Goal: Task Accomplishment & Management: Manage account settings

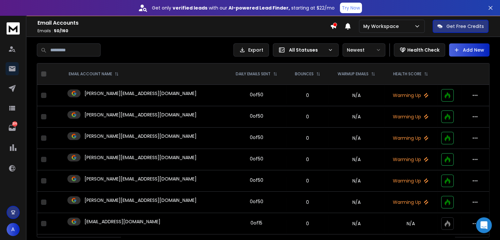
click at [459, 47] on button "Add New" at bounding box center [469, 49] width 40 height 13
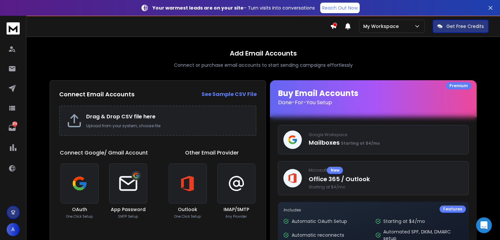
click at [73, 195] on div at bounding box center [79, 183] width 38 height 40
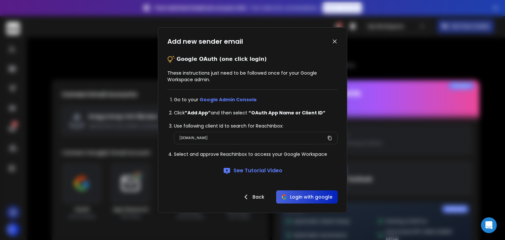
click at [287, 199] on icon at bounding box center [284, 197] width 6 height 6
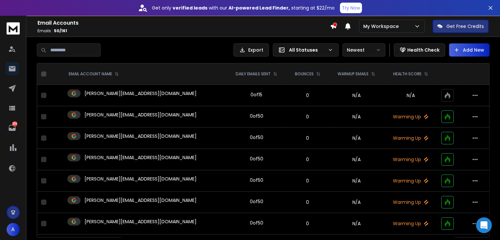
click at [444, 94] on icon at bounding box center [447, 95] width 6 height 7
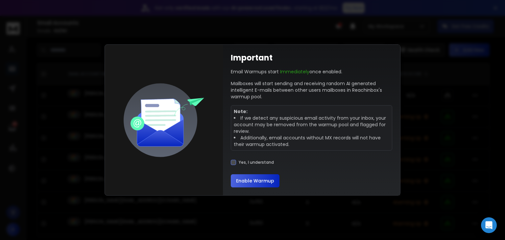
click at [235, 162] on button "Yes, I understand" at bounding box center [233, 162] width 5 height 5
click at [243, 178] on button "Enable Warmup" at bounding box center [255, 180] width 49 height 13
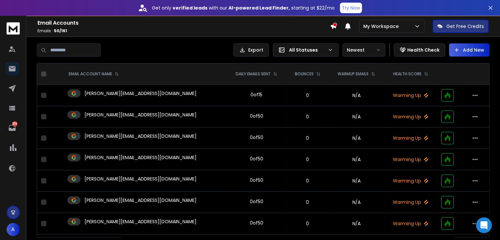
click at [89, 92] on p "[PERSON_NAME][EMAIL_ADDRESS][DOMAIN_NAME]" at bounding box center [140, 93] width 112 height 7
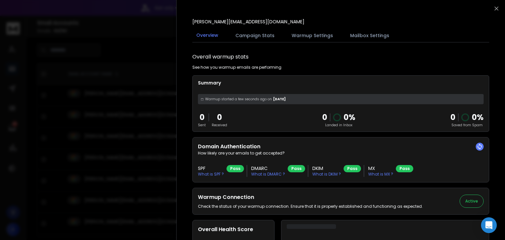
click at [372, 31] on button "Mailbox Settings" at bounding box center [369, 35] width 47 height 14
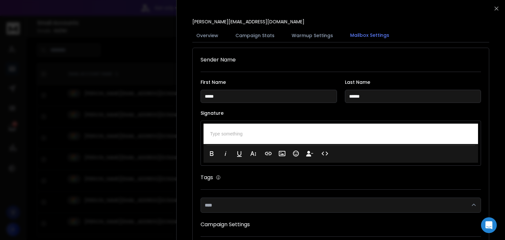
scroll to position [55, 0]
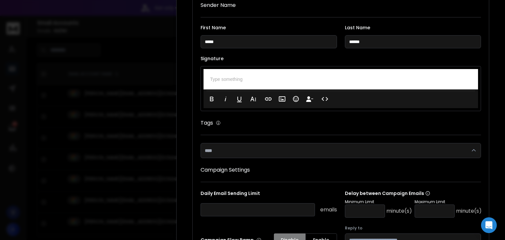
click at [213, 212] on input "**" at bounding box center [257, 209] width 114 height 13
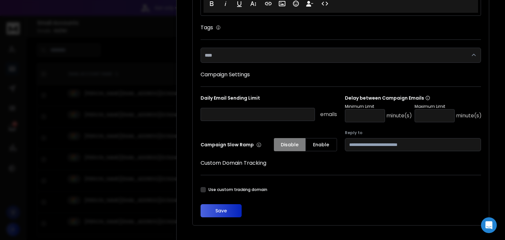
scroll to position [154, 0]
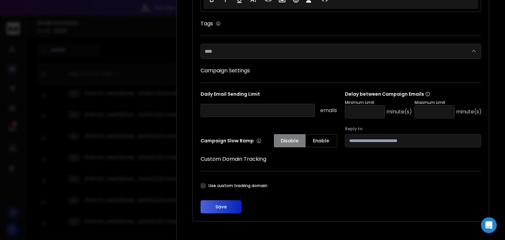
type input "**"
click at [227, 208] on button "Save" at bounding box center [220, 206] width 41 height 13
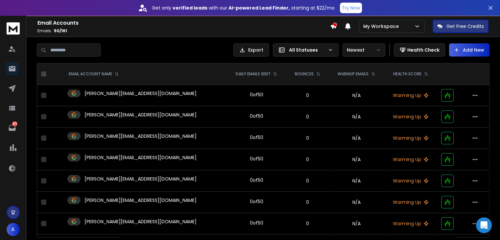
click at [468, 49] on button "Add New" at bounding box center [469, 49] width 40 height 13
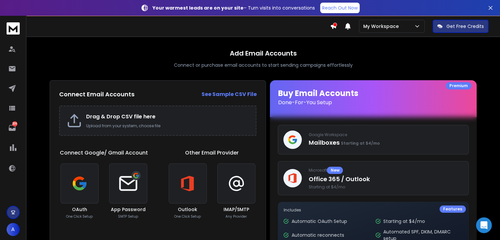
click at [79, 179] on icon at bounding box center [79, 183] width 16 height 20
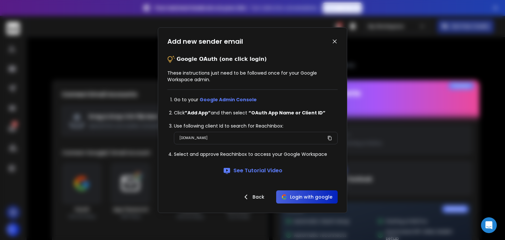
click at [298, 199] on button "Login with google" at bounding box center [306, 196] width 61 height 13
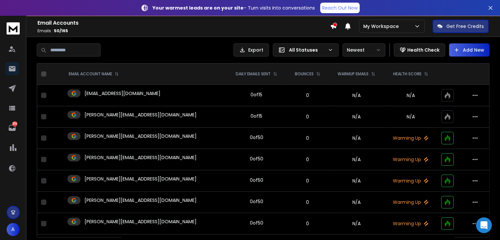
click at [441, 117] on div at bounding box center [447, 116] width 12 height 12
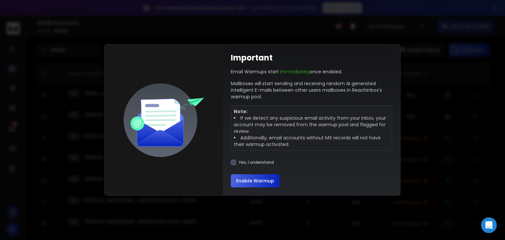
click at [234, 161] on button "Yes, I understand" at bounding box center [233, 162] width 5 height 5
click at [245, 180] on button "Enable Warmup" at bounding box center [255, 180] width 49 height 13
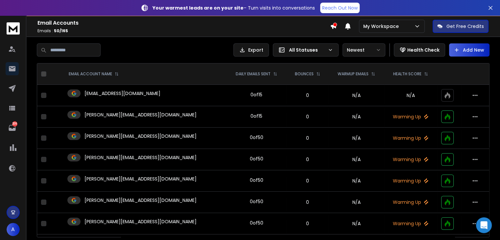
click at [136, 115] on p "[PERSON_NAME][EMAIL_ADDRESS][DOMAIN_NAME]" at bounding box center [140, 114] width 112 height 7
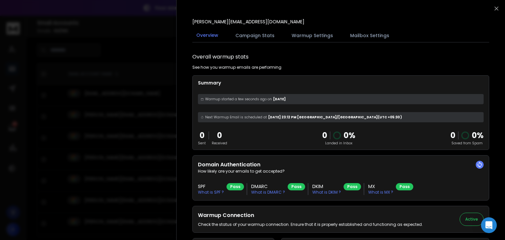
click at [368, 32] on button "Mailbox Settings" at bounding box center [369, 35] width 47 height 14
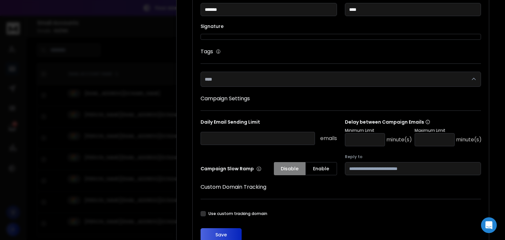
scroll to position [91, 0]
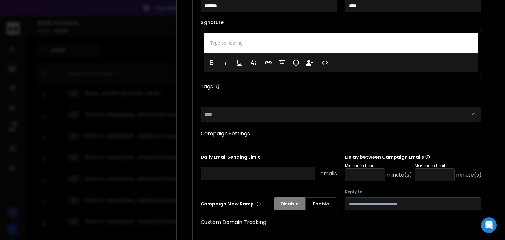
click at [206, 172] on input "**" at bounding box center [257, 173] width 114 height 13
click at [207, 172] on input "*" at bounding box center [257, 173] width 114 height 13
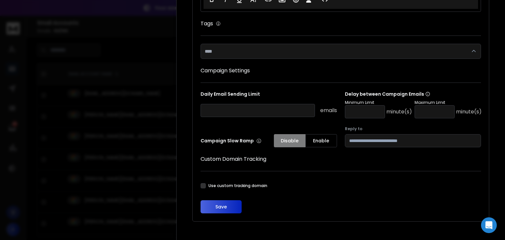
type input "**"
click at [221, 210] on button "Save" at bounding box center [220, 206] width 41 height 13
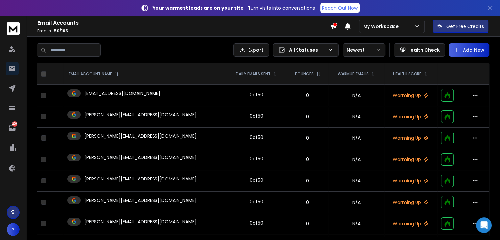
click at [462, 50] on button "Add New" at bounding box center [469, 49] width 40 height 13
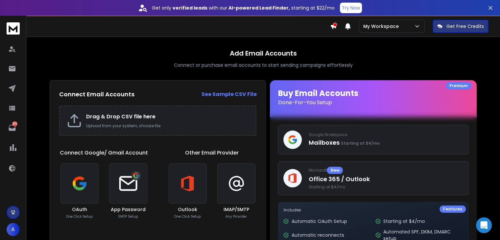
click at [84, 186] on icon at bounding box center [83, 185] width 7 height 7
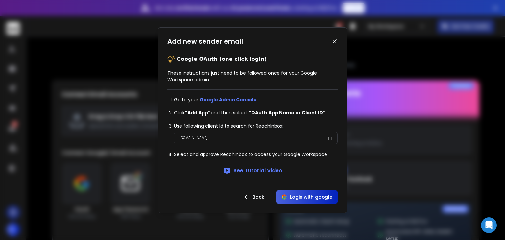
click at [292, 194] on button "Login with google" at bounding box center [306, 196] width 61 height 13
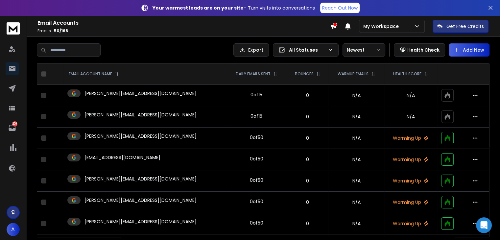
click at [250, 114] on div "0 of 15" at bounding box center [256, 116] width 12 height 7
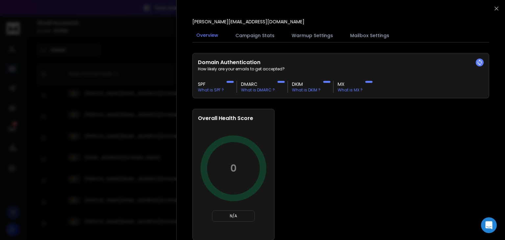
click at [365, 34] on button "Mailbox Settings" at bounding box center [369, 35] width 47 height 14
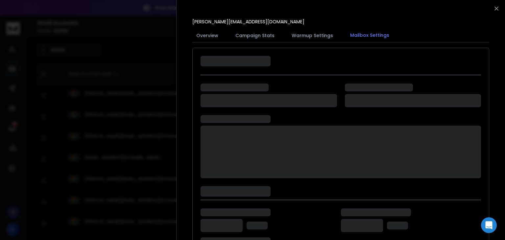
scroll to position [38, 0]
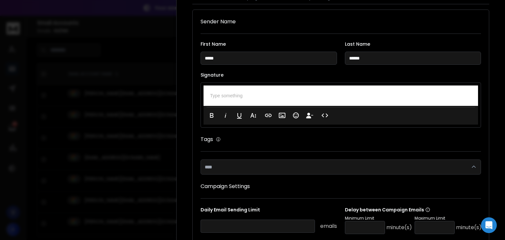
click at [210, 224] on input "**" at bounding box center [257, 225] width 114 height 13
click at [204, 225] on input "*" at bounding box center [257, 225] width 114 height 13
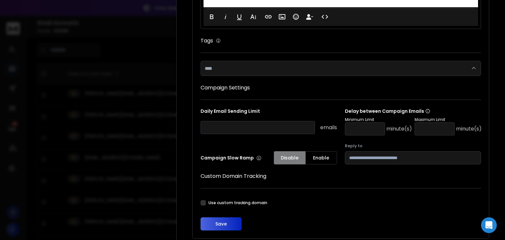
scroll to position [137, 0]
type input "**"
click at [227, 223] on button "Save" at bounding box center [220, 223] width 41 height 13
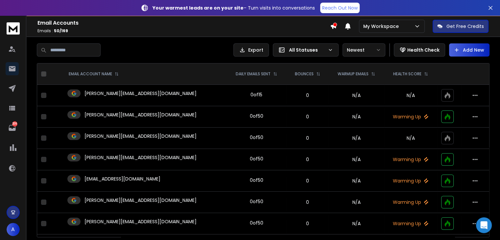
click at [441, 137] on div at bounding box center [447, 138] width 12 height 12
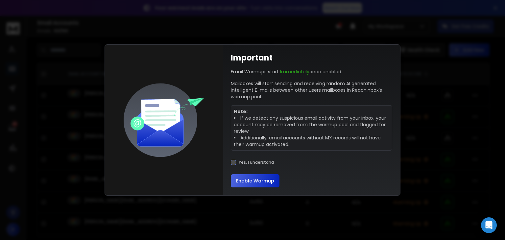
click at [232, 163] on button "Yes, I understand" at bounding box center [233, 162] width 5 height 5
click at [252, 183] on button "Enable Warmup" at bounding box center [255, 180] width 49 height 13
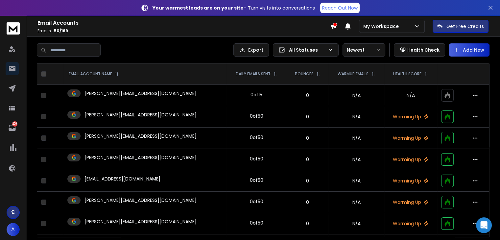
click at [465, 48] on button "Add New" at bounding box center [469, 49] width 40 height 13
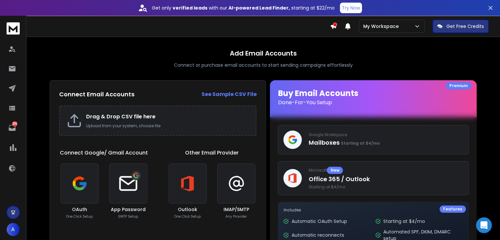
click at [87, 177] on icon at bounding box center [79, 183] width 16 height 20
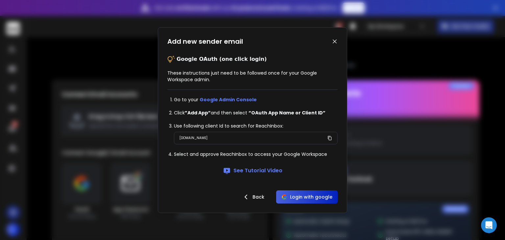
click at [293, 195] on button "Login with google" at bounding box center [306, 196] width 61 height 13
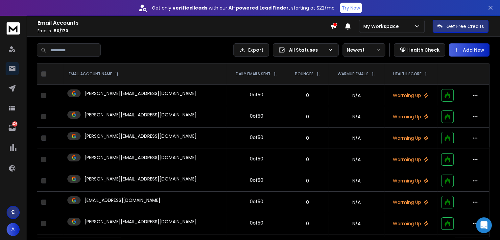
click at [90, 51] on input at bounding box center [69, 49] width 64 height 13
paste input "**********"
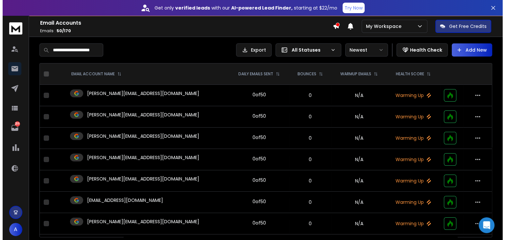
scroll to position [0, 4]
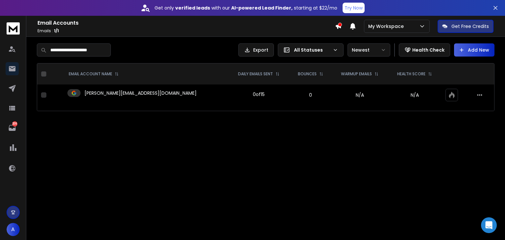
type input "**********"
click at [448, 94] on icon at bounding box center [451, 95] width 7 height 7
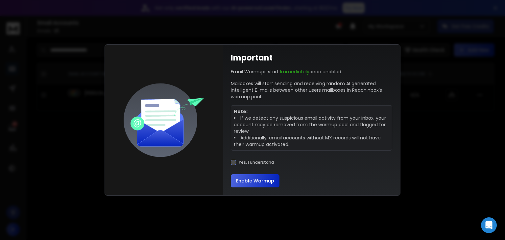
click at [233, 163] on button "Yes, I understand" at bounding box center [233, 162] width 5 height 5
click at [249, 180] on button "Enable Warmup" at bounding box center [255, 180] width 49 height 13
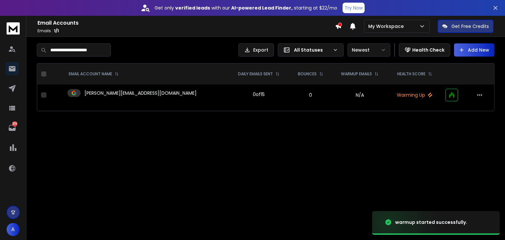
click at [253, 93] on div "0 of 15" at bounding box center [259, 94] width 12 height 7
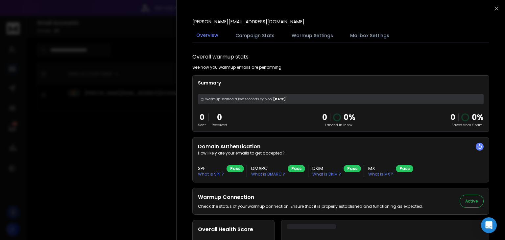
click at [352, 31] on button "Mailbox Settings" at bounding box center [369, 35] width 47 height 14
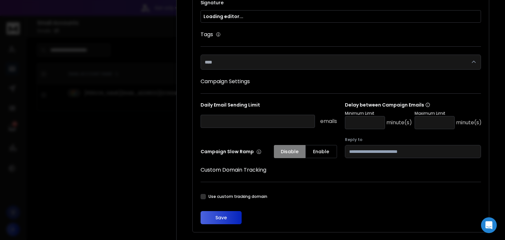
scroll to position [121, 0]
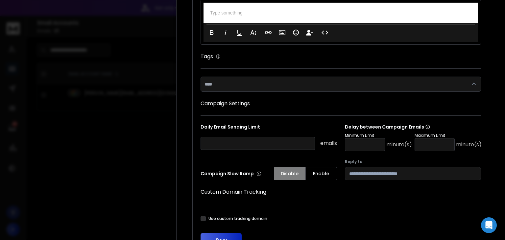
drag, startPoint x: 217, startPoint y: 142, endPoint x: 189, endPoint y: 149, distance: 28.6
click at [189, 149] on div "lana@theblokopedia.com Overview Campaign Stats Warmup Settings Mailbox Settings…" at bounding box center [340, 76] width 312 height 378
type input "**"
click at [227, 237] on button "Save" at bounding box center [220, 239] width 41 height 13
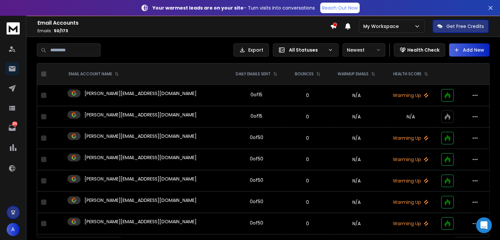
click at [460, 49] on button "Add New" at bounding box center [469, 49] width 40 height 13
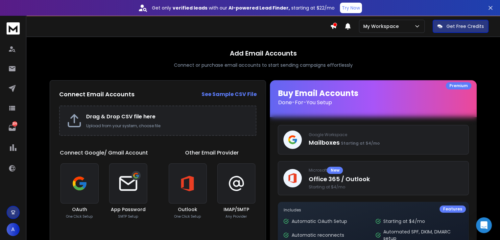
click at [89, 180] on div at bounding box center [79, 183] width 38 height 40
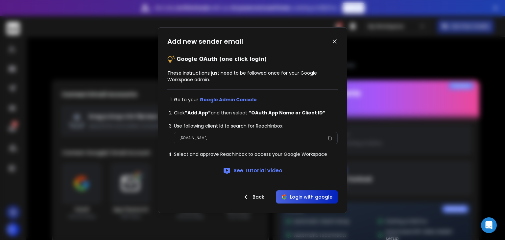
click at [291, 194] on button "Login with google" at bounding box center [306, 196] width 61 height 13
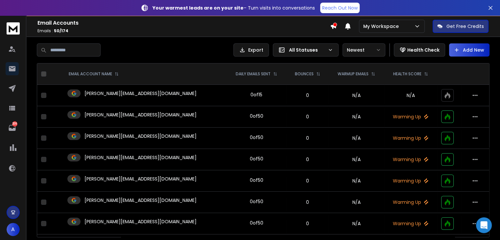
click at [444, 98] on icon at bounding box center [447, 95] width 7 height 7
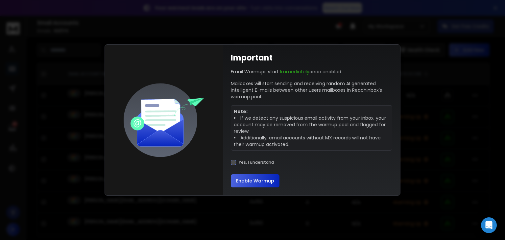
click at [233, 162] on button "Yes, I understand" at bounding box center [233, 162] width 5 height 5
click at [246, 180] on button "Enable Warmup" at bounding box center [255, 180] width 49 height 13
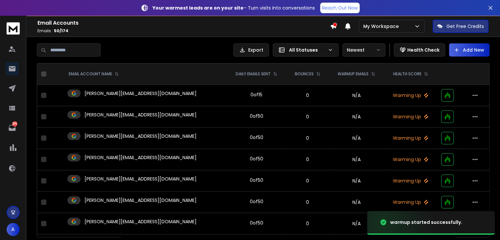
click at [123, 92] on p "[PERSON_NAME][EMAIL_ADDRESS][DOMAIN_NAME]" at bounding box center [140, 93] width 112 height 7
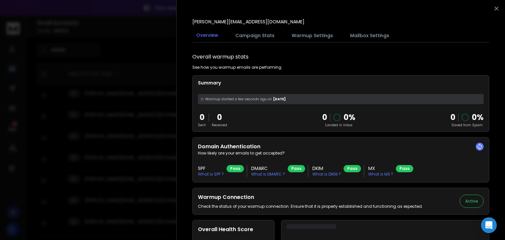
click at [370, 33] on button "Mailbox Settings" at bounding box center [369, 35] width 47 height 14
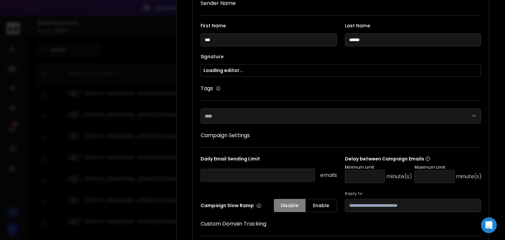
scroll to position [60, 0]
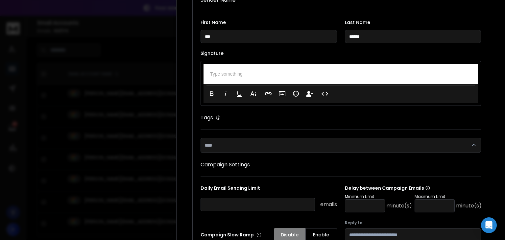
click at [213, 204] on input "**" at bounding box center [257, 204] width 114 height 13
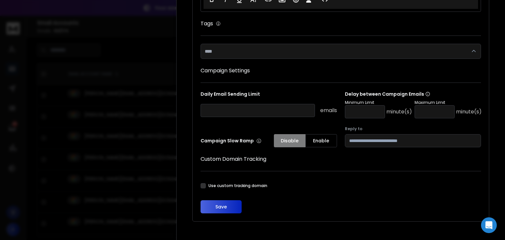
type input "**"
click at [217, 206] on button "Save" at bounding box center [220, 206] width 41 height 13
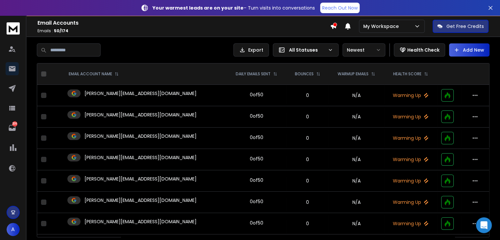
click at [459, 51] on button "Add New" at bounding box center [469, 49] width 40 height 13
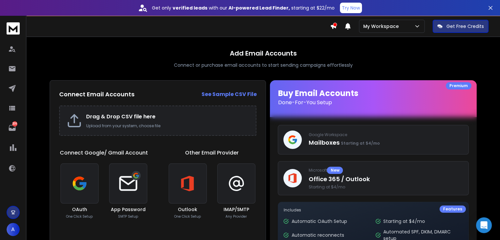
click at [79, 175] on icon at bounding box center [79, 183] width 16 height 20
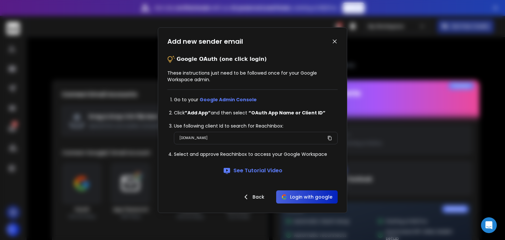
click at [300, 194] on button "Login with google" at bounding box center [306, 196] width 61 height 13
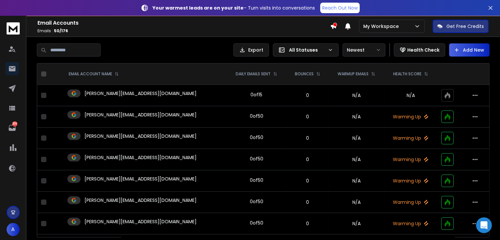
click at [441, 96] on div at bounding box center [447, 95] width 12 height 12
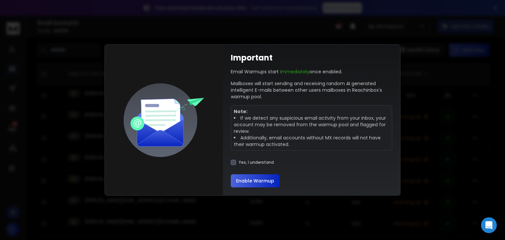
click at [233, 160] on button "Yes, I understand" at bounding box center [233, 162] width 5 height 5
click at [252, 180] on button "Enable Warmup" at bounding box center [255, 180] width 49 height 13
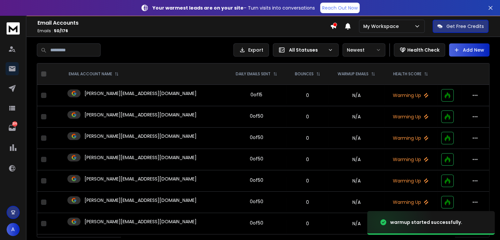
click at [250, 92] on div "0 of 15" at bounding box center [256, 94] width 12 height 7
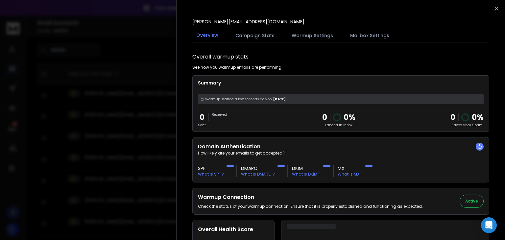
click at [354, 34] on button "Mailbox Settings" at bounding box center [369, 35] width 47 height 14
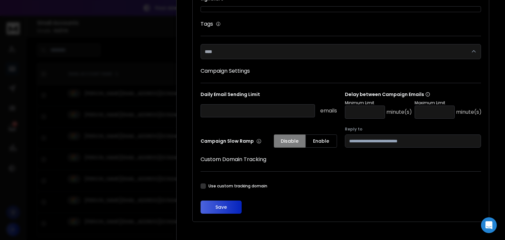
scroll to position [115, 0]
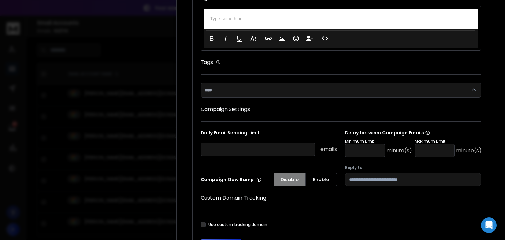
click at [212, 148] on input "**" at bounding box center [257, 149] width 114 height 13
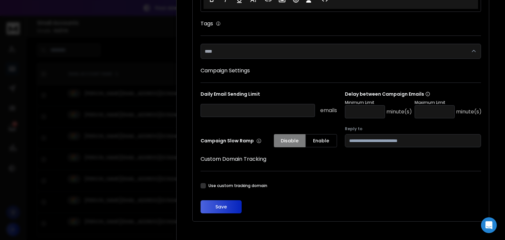
type input "**"
click at [226, 208] on button "Save" at bounding box center [220, 206] width 41 height 13
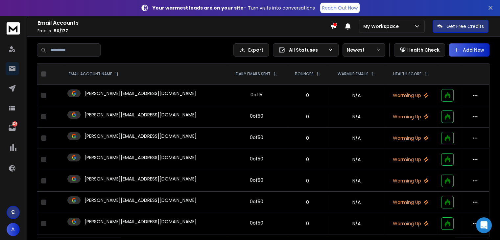
click at [467, 45] on button "Add New" at bounding box center [469, 49] width 40 height 13
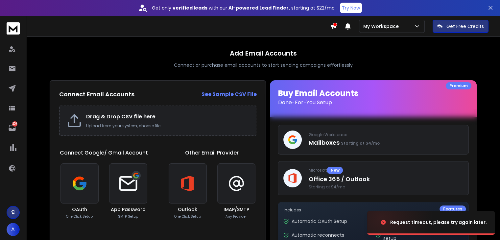
click at [81, 185] on icon at bounding box center [79, 183] width 16 height 20
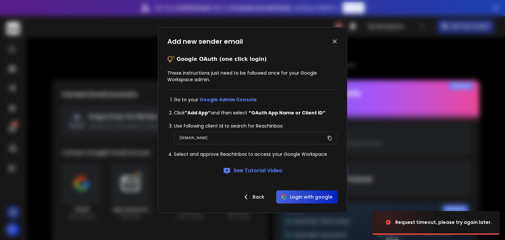
click at [311, 195] on button "Login with google" at bounding box center [306, 196] width 61 height 13
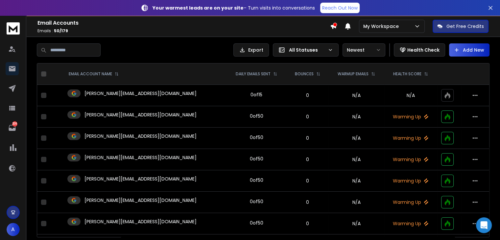
click at [444, 93] on icon at bounding box center [447, 95] width 6 height 7
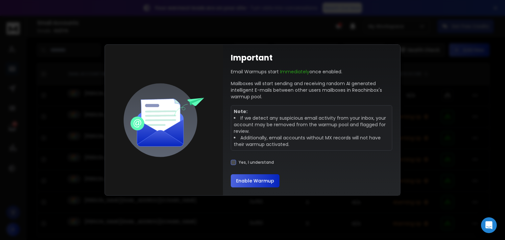
click at [234, 160] on button "Yes, I understand" at bounding box center [233, 162] width 5 height 5
click at [250, 181] on button "Enable Warmup" at bounding box center [255, 180] width 49 height 13
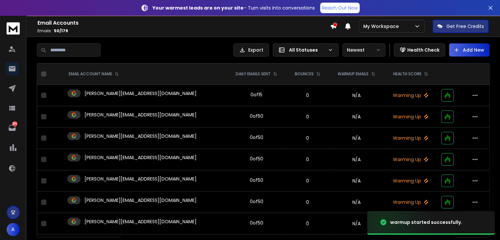
click at [250, 93] on div "0 of 15" at bounding box center [256, 94] width 12 height 7
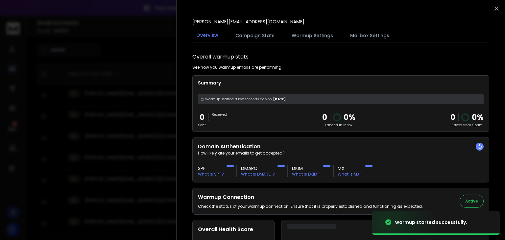
click at [372, 33] on button "Mailbox Settings" at bounding box center [369, 35] width 47 height 14
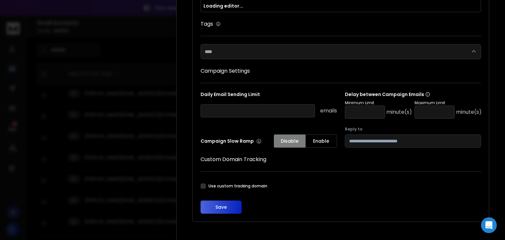
scroll to position [154, 0]
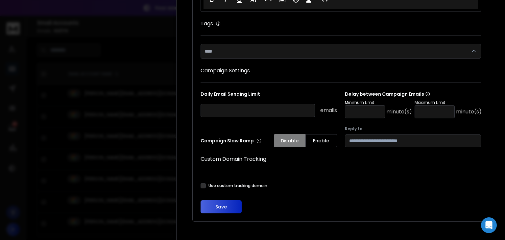
drag, startPoint x: 221, startPoint y: 112, endPoint x: 192, endPoint y: 117, distance: 29.4
click at [192, 117] on div "Sender Name First Name ***** Last Name ******* Signature Type something Clear F…" at bounding box center [340, 58] width 297 height 328
type input "**"
click at [210, 205] on button "Save" at bounding box center [220, 206] width 41 height 13
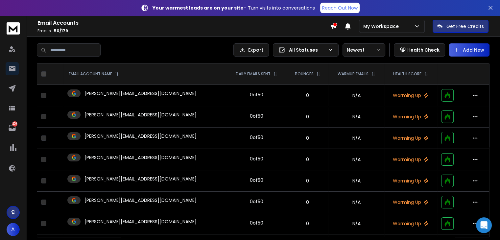
click at [462, 47] on button "Add New" at bounding box center [469, 49] width 40 height 13
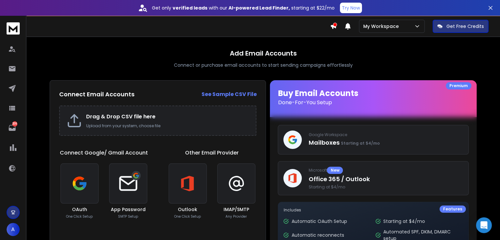
click at [94, 185] on div at bounding box center [79, 183] width 38 height 40
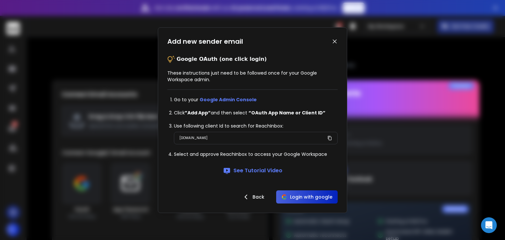
click at [305, 199] on button "Login with google" at bounding box center [306, 196] width 61 height 13
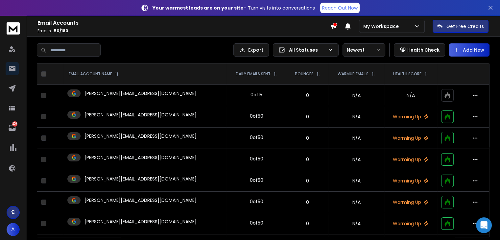
click at [81, 50] on input at bounding box center [69, 49] width 64 height 13
paste input "**********"
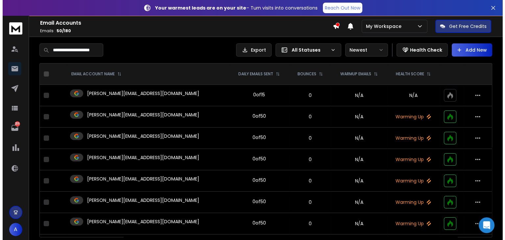
scroll to position [0, 4]
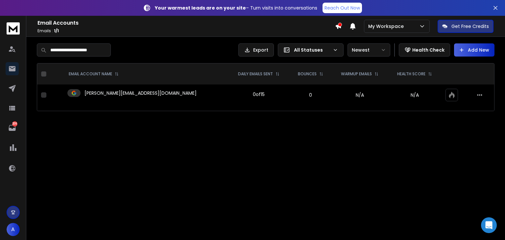
type input "**********"
click at [445, 94] on div at bounding box center [451, 95] width 12 height 12
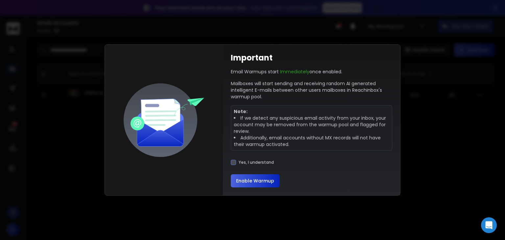
click at [235, 162] on button "Yes, I understand" at bounding box center [233, 162] width 5 height 5
click at [244, 180] on button "Enable Warmup" at bounding box center [255, 180] width 49 height 13
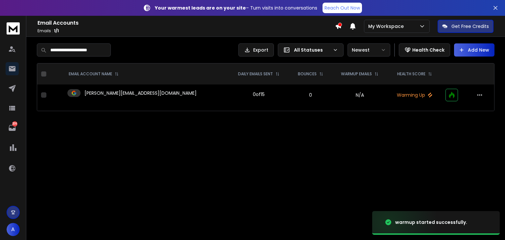
click at [253, 93] on div "0 of 15" at bounding box center [259, 94] width 12 height 7
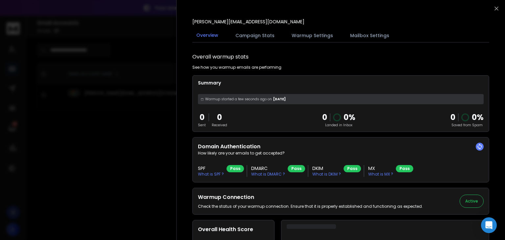
drag, startPoint x: 362, startPoint y: 33, endPoint x: 295, endPoint y: 113, distance: 104.0
click at [354, 31] on button "Mailbox Settings" at bounding box center [369, 35] width 47 height 14
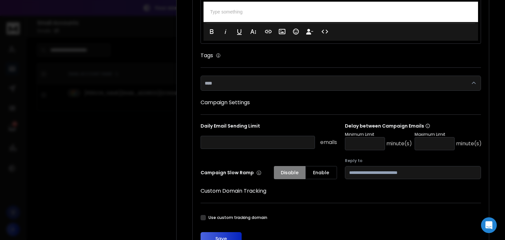
scroll to position [122, 0]
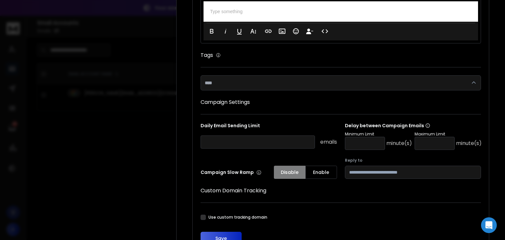
click at [215, 144] on input "**" at bounding box center [257, 141] width 114 height 13
type input "**"
click at [223, 234] on button "Save" at bounding box center [220, 238] width 41 height 13
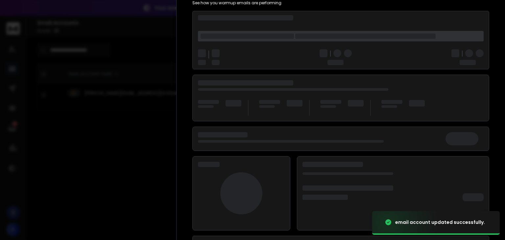
scroll to position [33, 0]
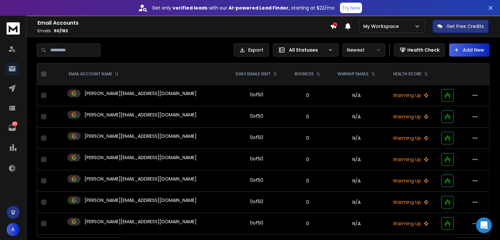
click at [466, 48] on button "Add New" at bounding box center [469, 49] width 40 height 13
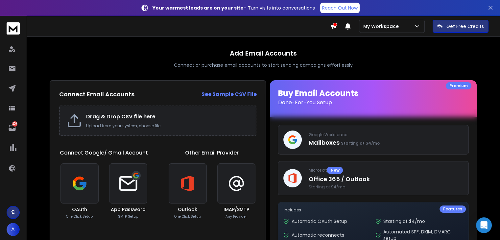
click at [90, 186] on div at bounding box center [79, 183] width 38 height 40
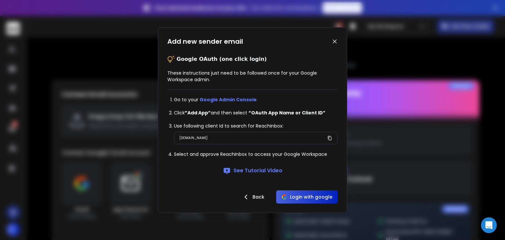
click at [308, 200] on button "Login with google" at bounding box center [306, 196] width 61 height 13
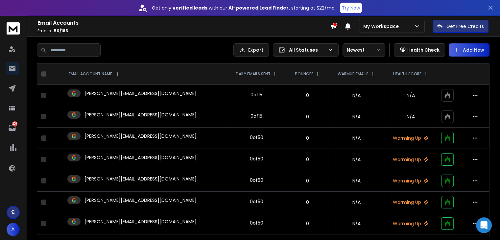
click at [444, 94] on icon at bounding box center [447, 95] width 6 height 7
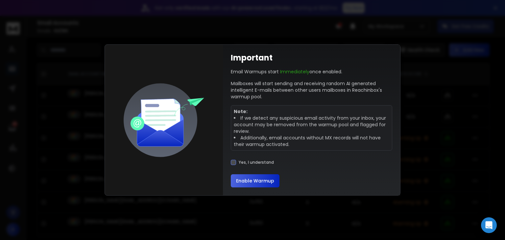
click at [232, 162] on button "Yes, I understand" at bounding box center [233, 162] width 5 height 5
click at [247, 178] on button "Enable Warmup" at bounding box center [255, 180] width 49 height 13
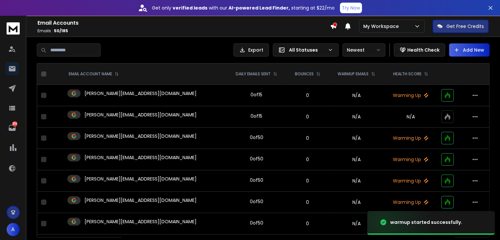
click at [250, 92] on div "0 of 15" at bounding box center [256, 94] width 12 height 7
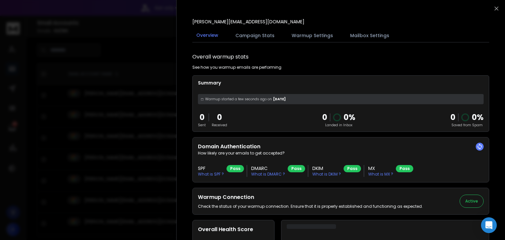
click at [360, 32] on button "Mailbox Settings" at bounding box center [369, 35] width 47 height 14
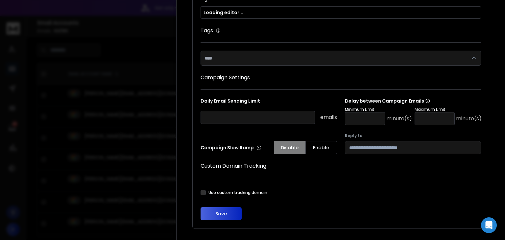
scroll to position [121, 0]
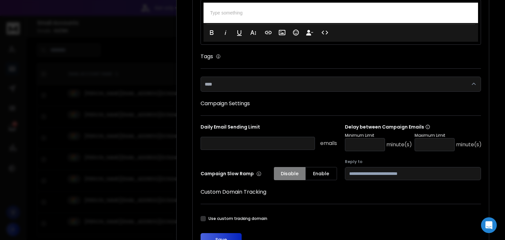
click at [218, 139] on input "**" at bounding box center [257, 143] width 114 height 13
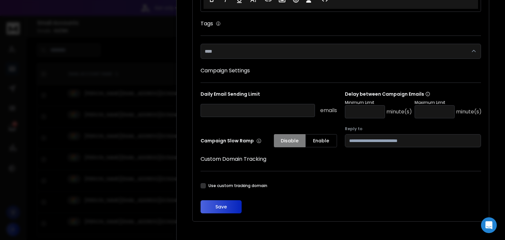
type input "**"
click at [227, 208] on button "Save" at bounding box center [220, 206] width 41 height 13
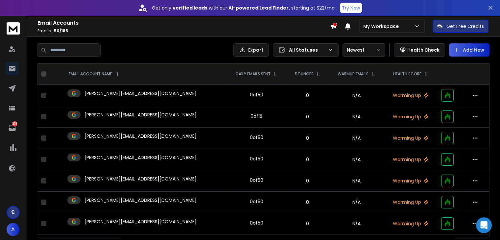
scroll to position [0, 0]
